Goal: Task Accomplishment & Management: Manage account settings

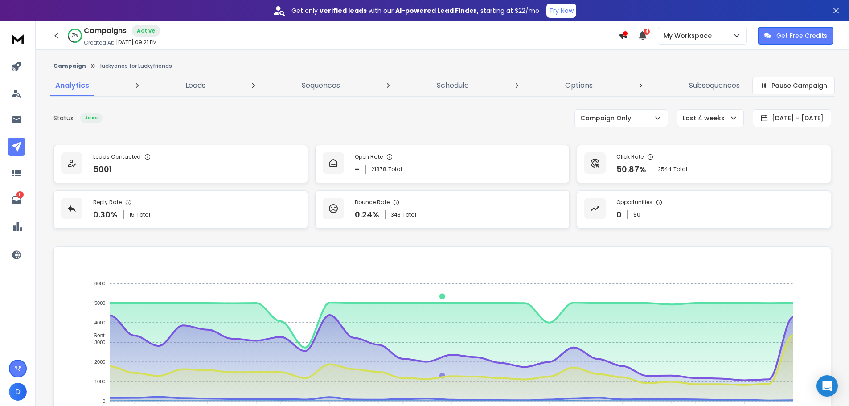
scroll to position [173, 0]
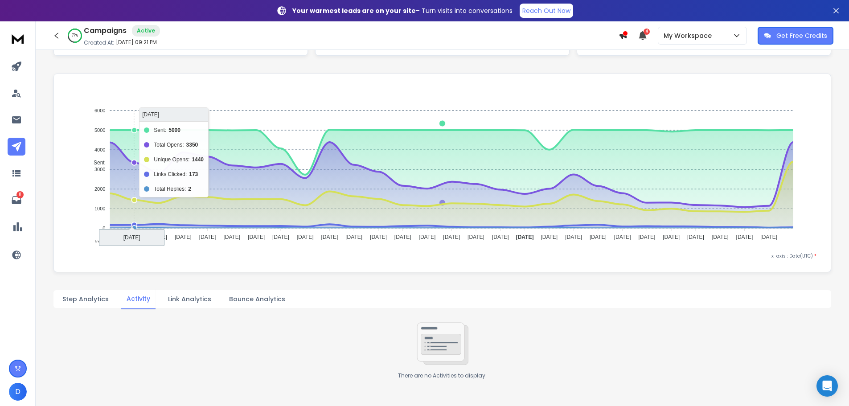
scroll to position [173, 0]
click at [144, 154] on div "Leads Contacted 5001 Open Rate - 21910 Total Click Rate 50.99 % 2550 Total Repl…" at bounding box center [442, 183] width 778 height 422
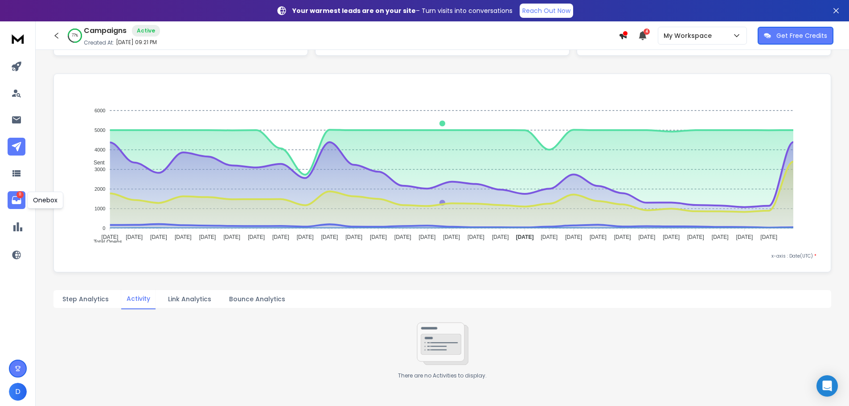
click at [24, 195] on link "11" at bounding box center [17, 200] width 18 height 18
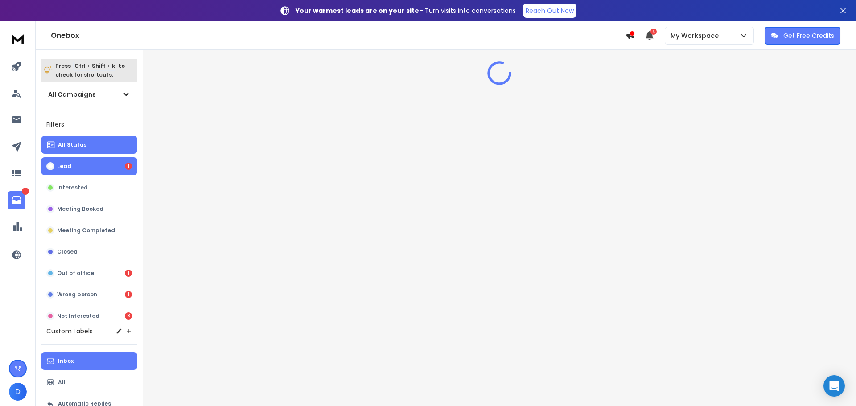
click at [78, 160] on button "Lead 1" at bounding box center [89, 166] width 96 height 18
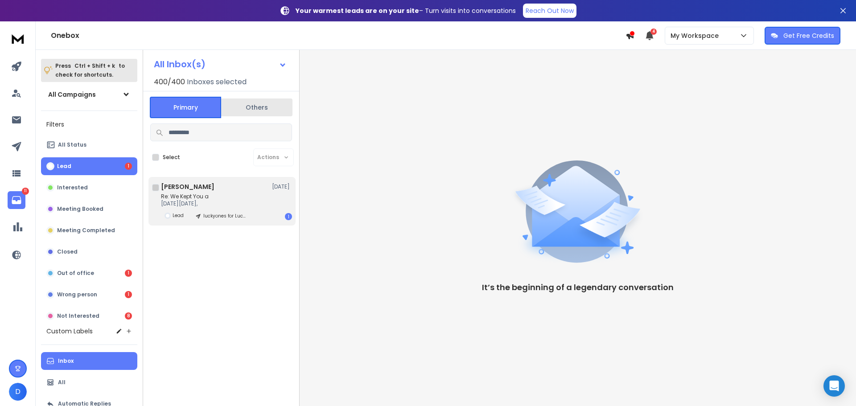
click at [214, 205] on p "[DATE][DATE]," at bounding box center [206, 203] width 91 height 7
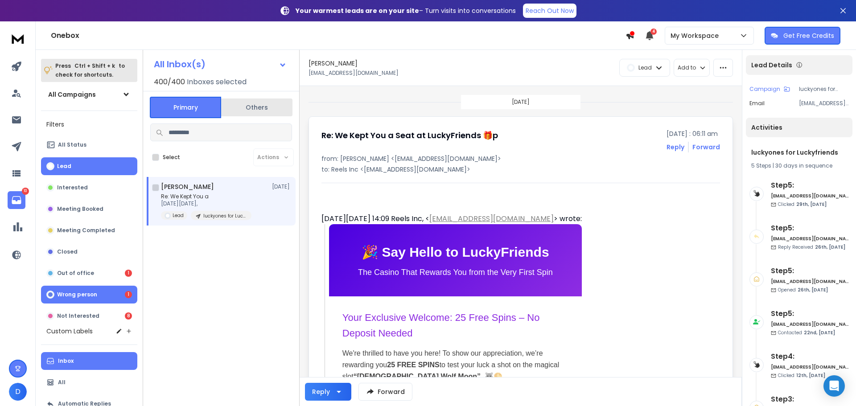
click at [97, 291] on button "Wrong person 1" at bounding box center [89, 295] width 96 height 18
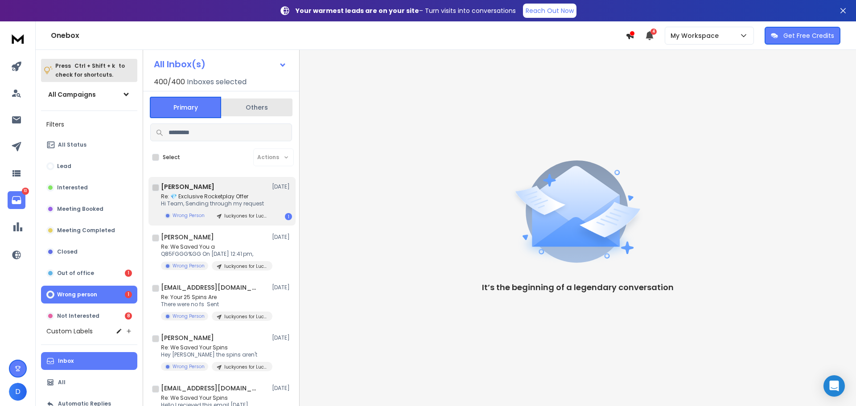
click at [226, 202] on p "Hi Team, Sending through my request" at bounding box center [214, 203] width 107 height 7
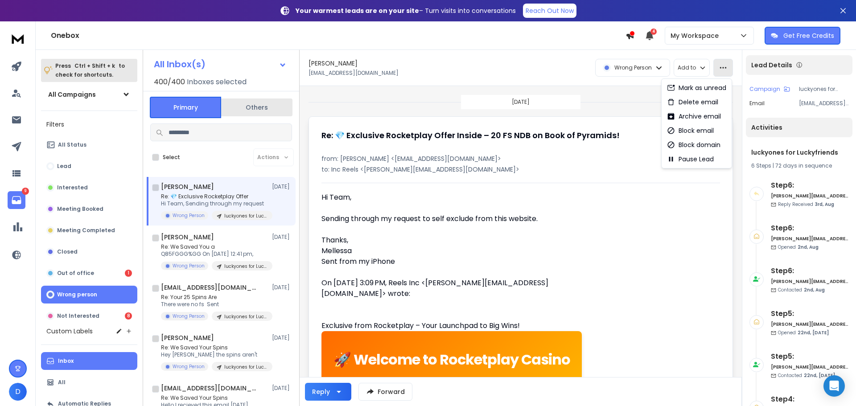
click at [722, 74] on button "button" at bounding box center [723, 68] width 20 height 18
click at [703, 131] on div "Block email" at bounding box center [690, 130] width 47 height 9
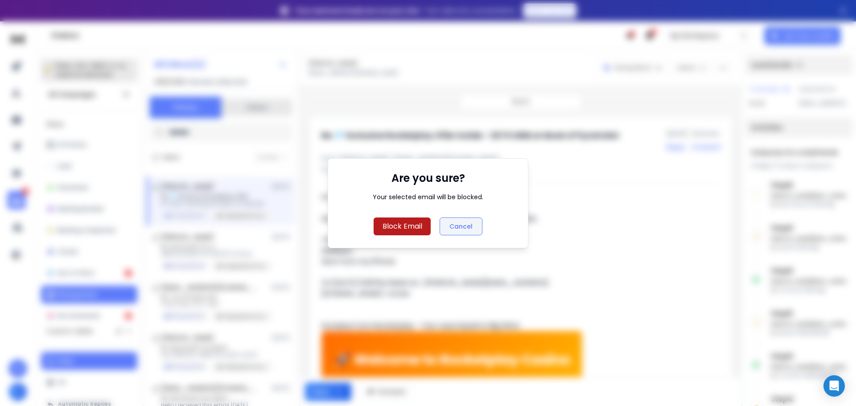
click at [399, 227] on button "Block Email" at bounding box center [402, 227] width 57 height 18
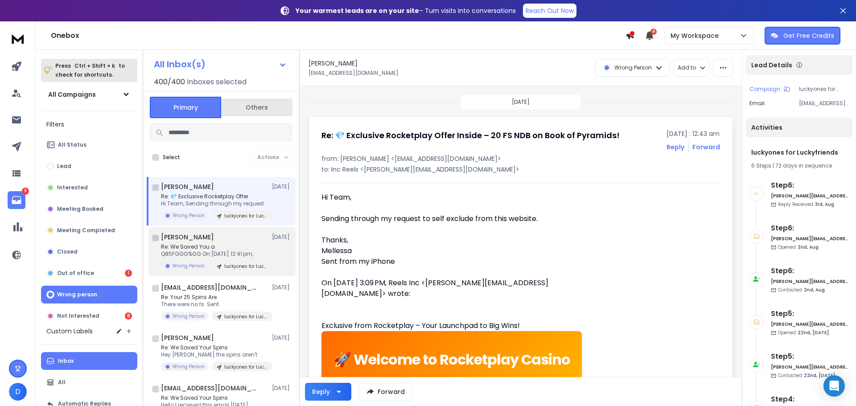
click at [207, 251] on p "Q85FGGG%GG On [DATE] 12:41 pm," at bounding box center [214, 254] width 107 height 7
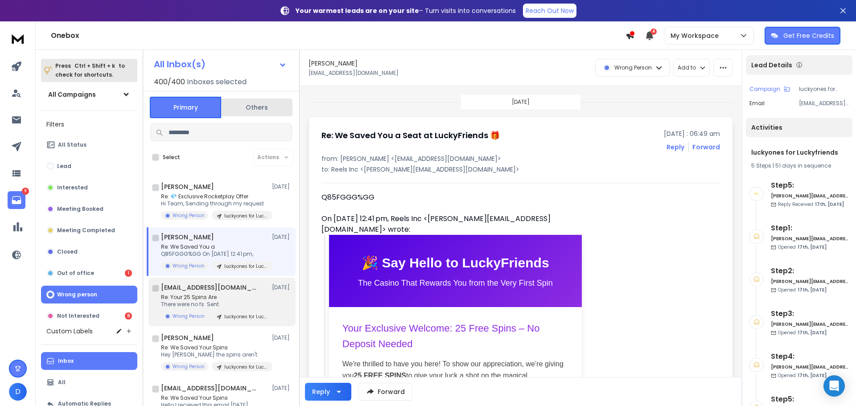
click at [194, 290] on h1 "[EMAIL_ADDRESS][DOMAIN_NAME]" at bounding box center [210, 287] width 98 height 9
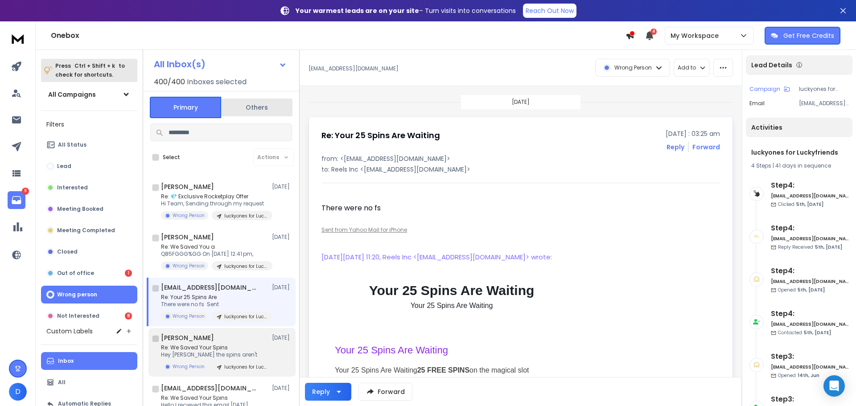
click at [210, 345] on p "Re: We Saved Your Spins" at bounding box center [214, 347] width 107 height 7
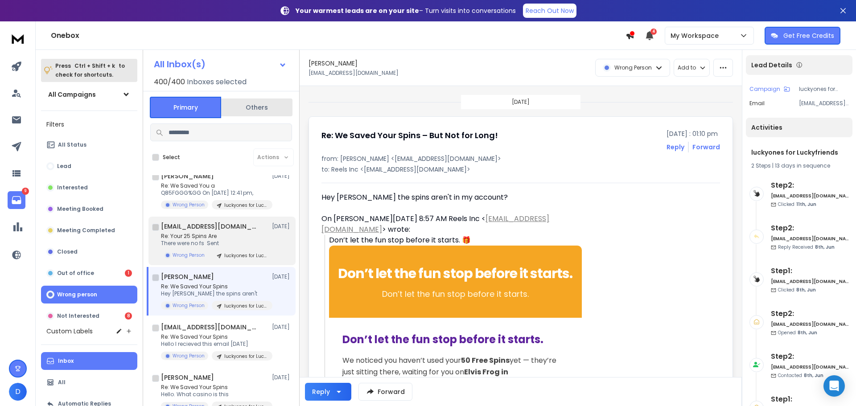
scroll to position [89, 0]
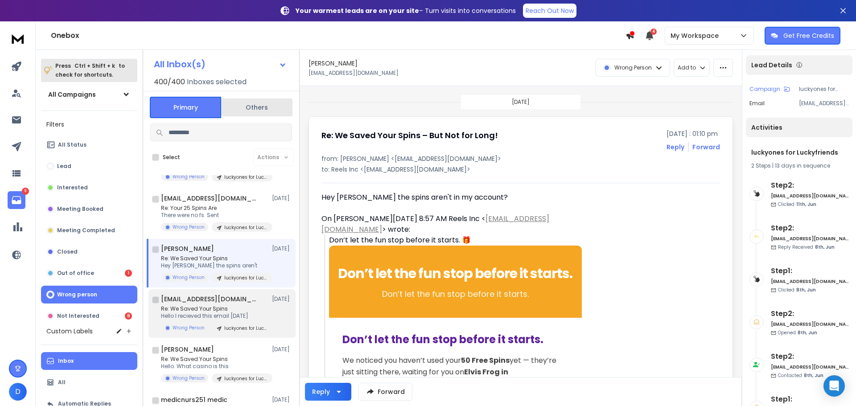
click at [210, 309] on p "Re: We Saved Your Spins" at bounding box center [214, 308] width 107 height 7
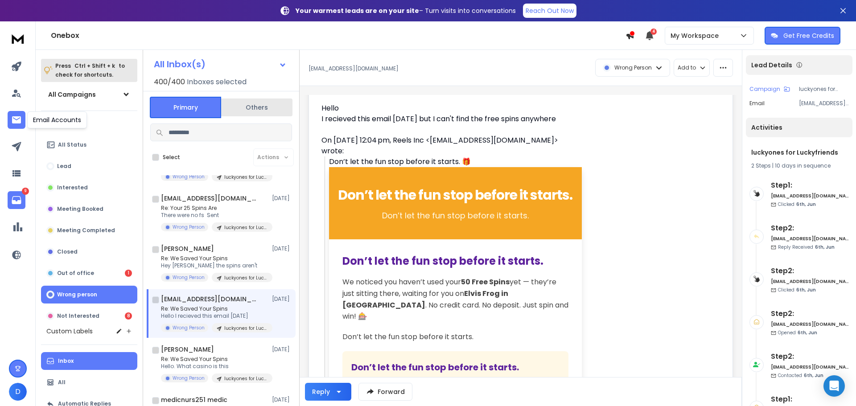
click at [21, 119] on icon at bounding box center [16, 119] width 9 height 7
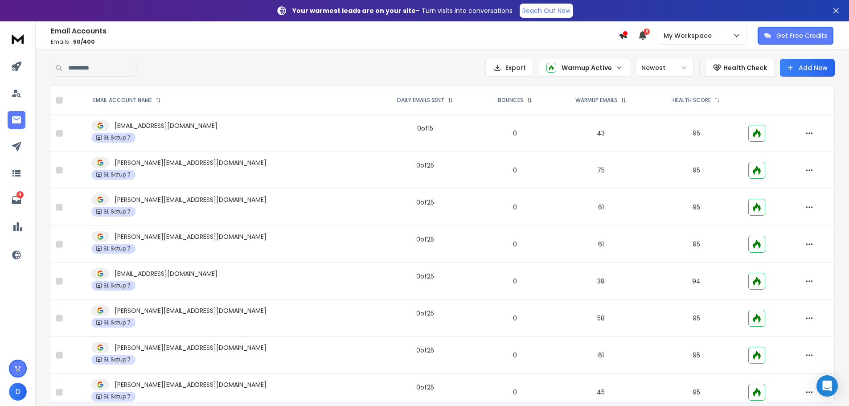
click at [674, 66] on button "Newest" at bounding box center [665, 68] width 58 height 18
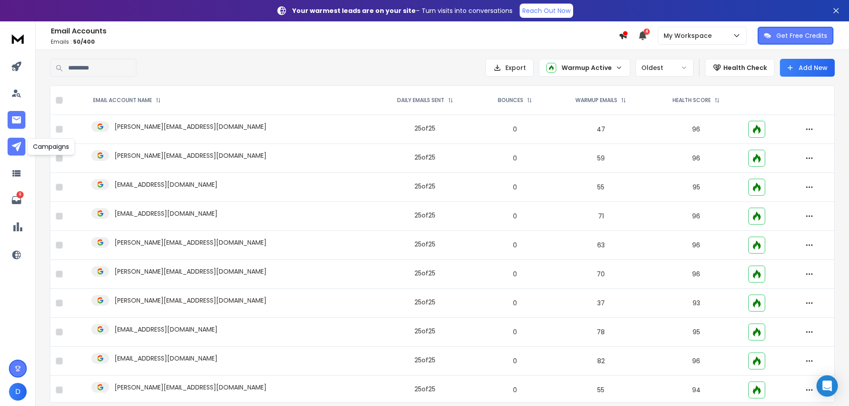
click at [17, 148] on icon at bounding box center [16, 146] width 9 height 9
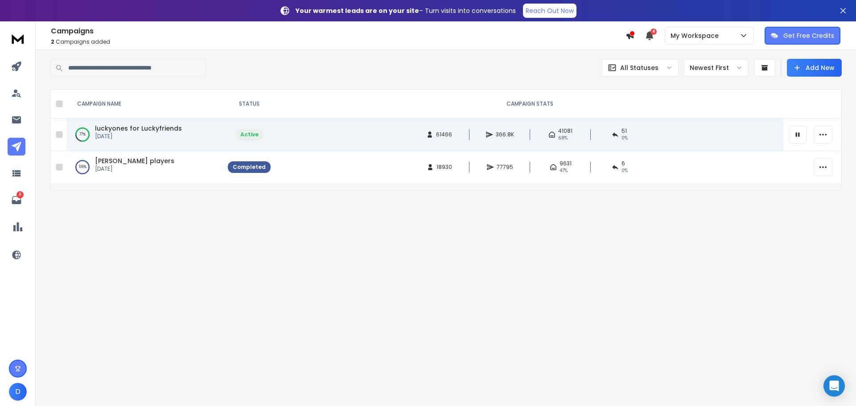
click at [172, 136] on p "[DATE]" at bounding box center [138, 136] width 87 height 7
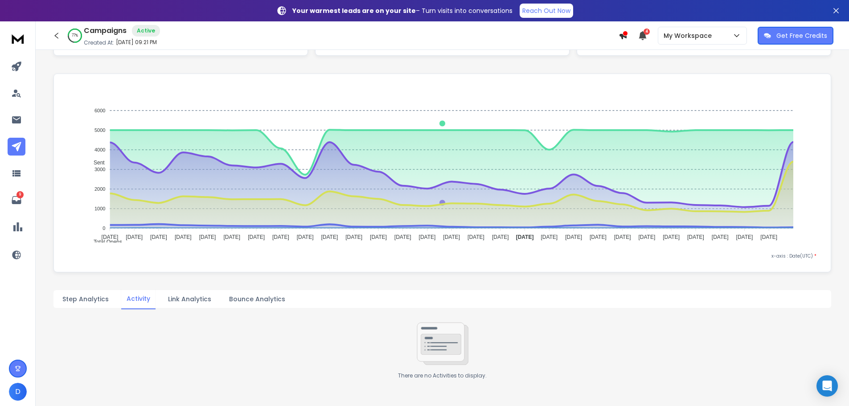
scroll to position [173, 0]
click at [148, 115] on div "Leads Contacted 5001 Open Rate - 21912 Total Click Rate 51.01 % 2551 Total Repl…" at bounding box center [442, 183] width 778 height 422
click at [97, 298] on button "Step Analytics" at bounding box center [85, 299] width 57 height 20
click at [146, 297] on button "Activity" at bounding box center [138, 299] width 34 height 21
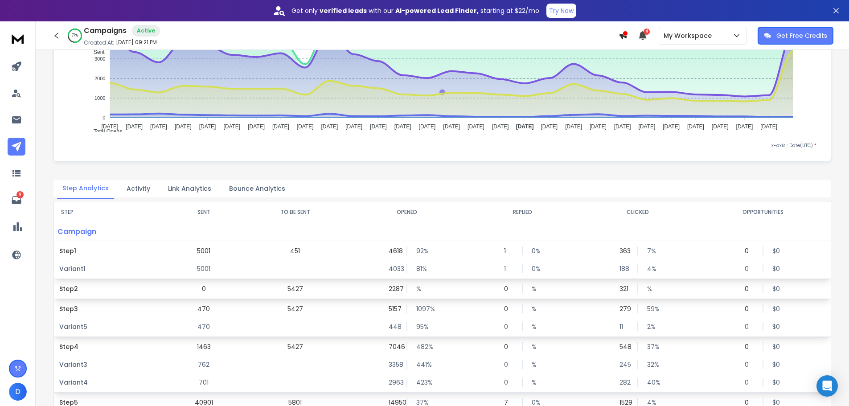
scroll to position [173, 0]
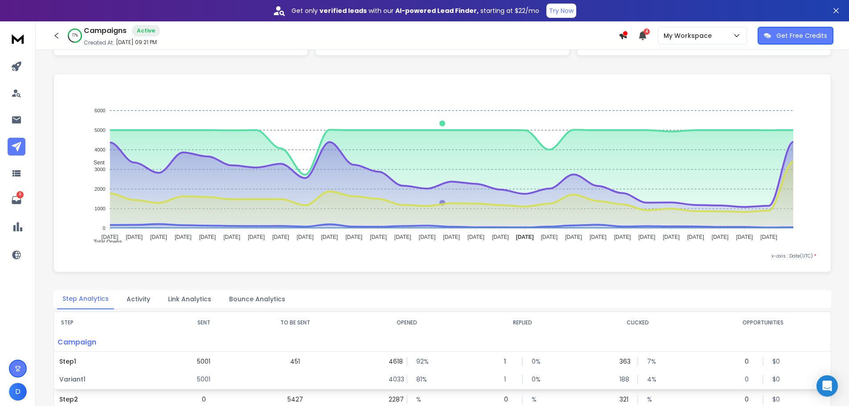
click at [136, 185] on div "Leads Contacted 5001 Open Rate - 21912 Total Click Rate 51.03 % 2552 Total Repl…" at bounding box center [442, 350] width 778 height 756
